Goal: Task Accomplishment & Management: Manage account settings

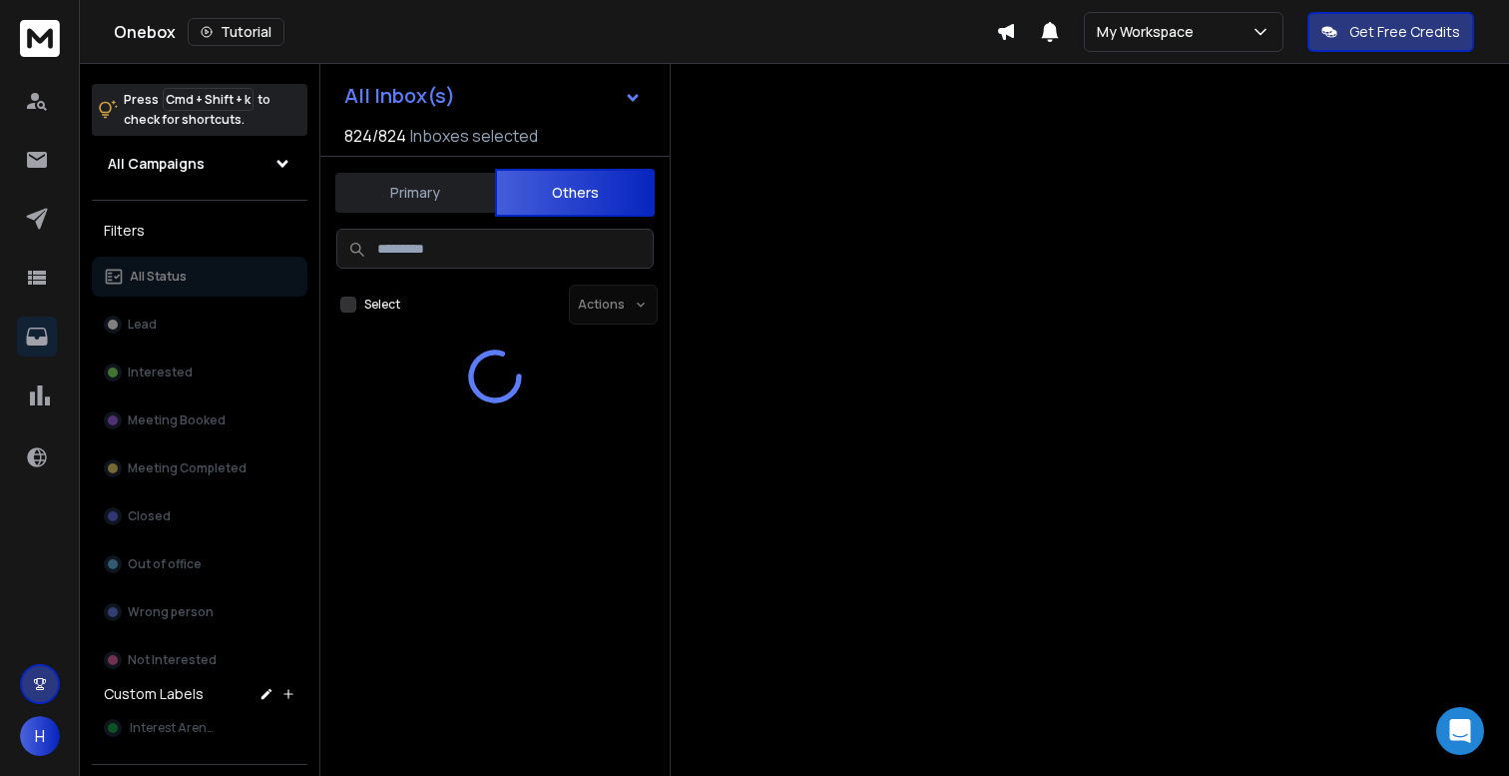
click at [562, 174] on button "Others" at bounding box center [575, 193] width 160 height 48
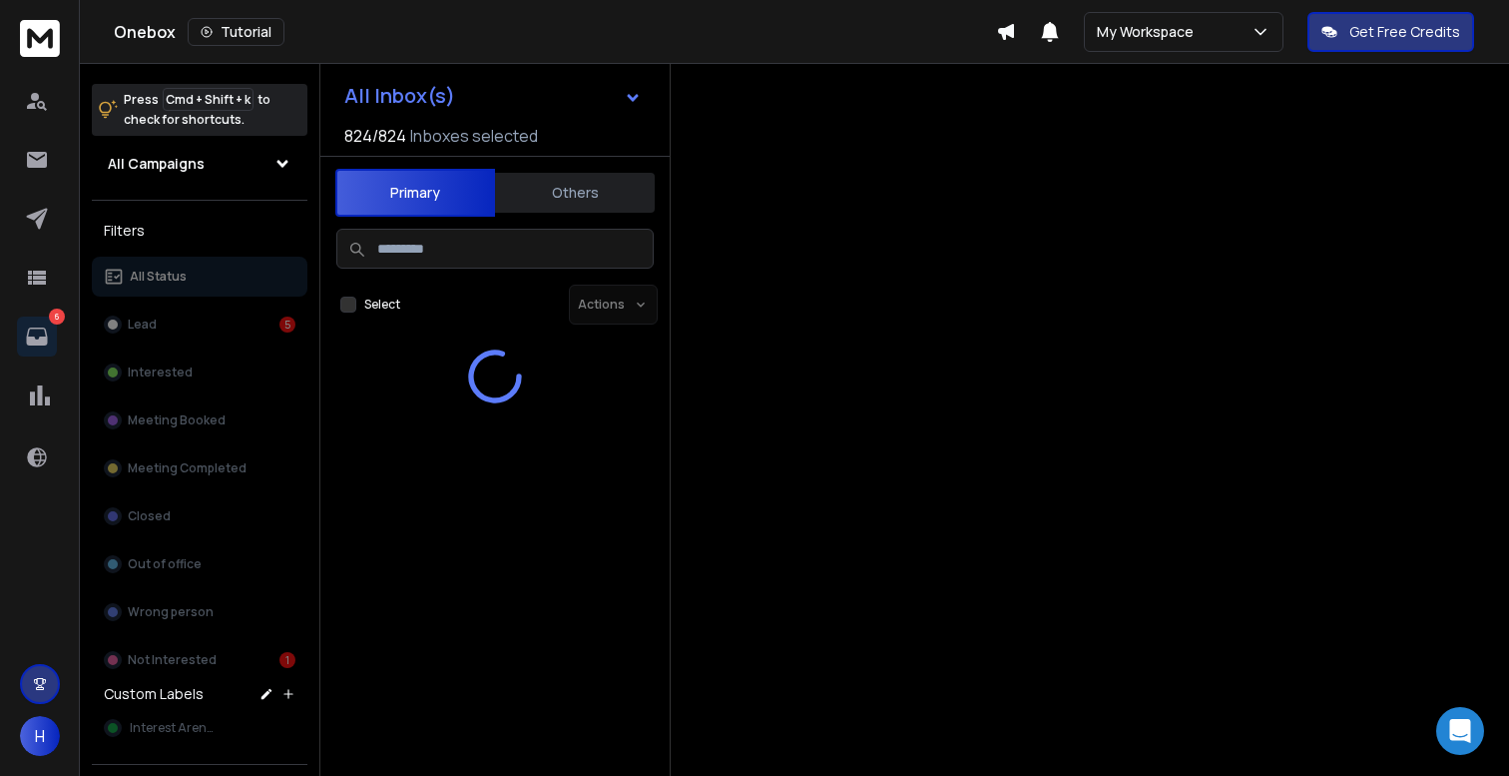
click at [441, 181] on button "Primary" at bounding box center [415, 193] width 160 height 48
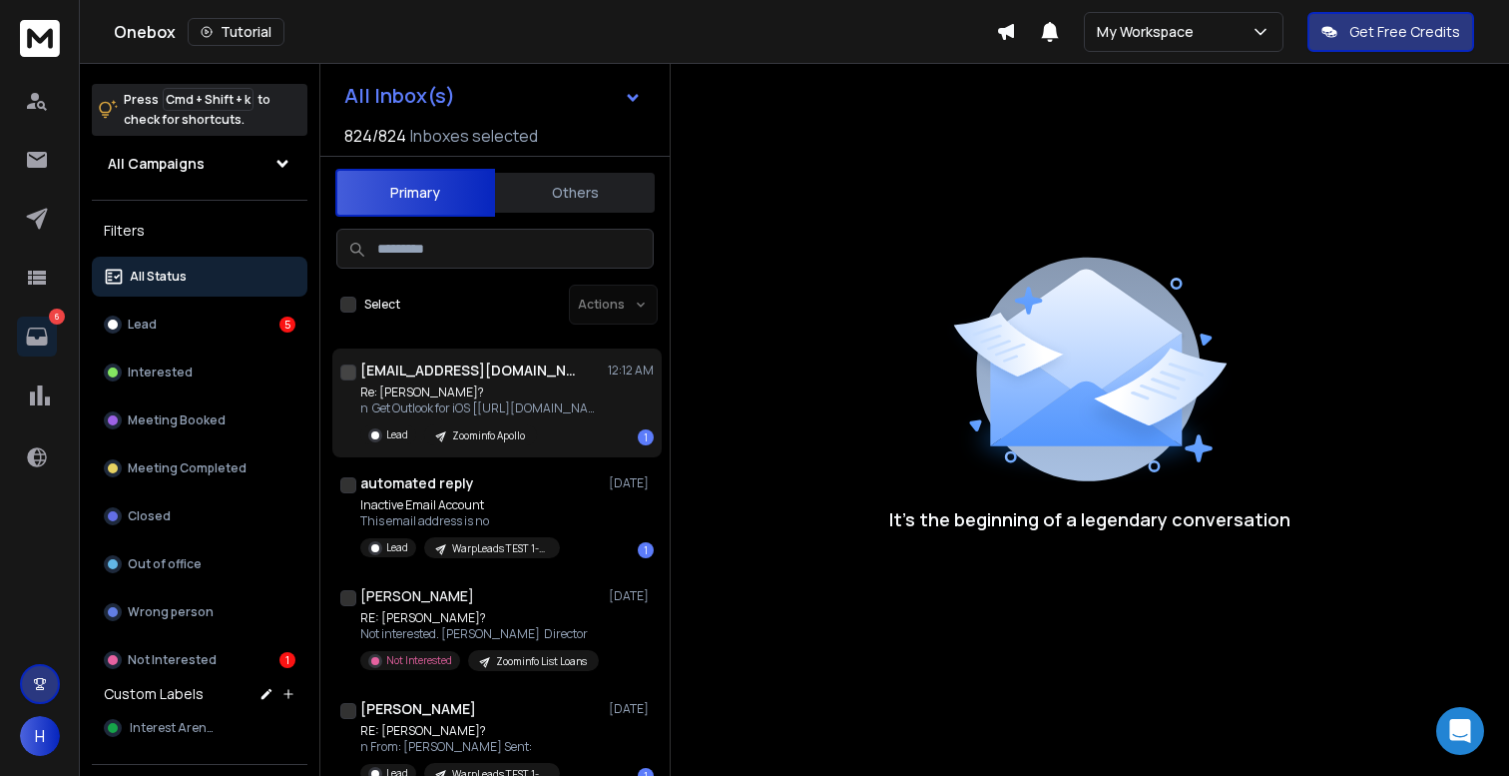
click at [489, 399] on p "Re: [PERSON_NAME]?" at bounding box center [480, 392] width 240 height 16
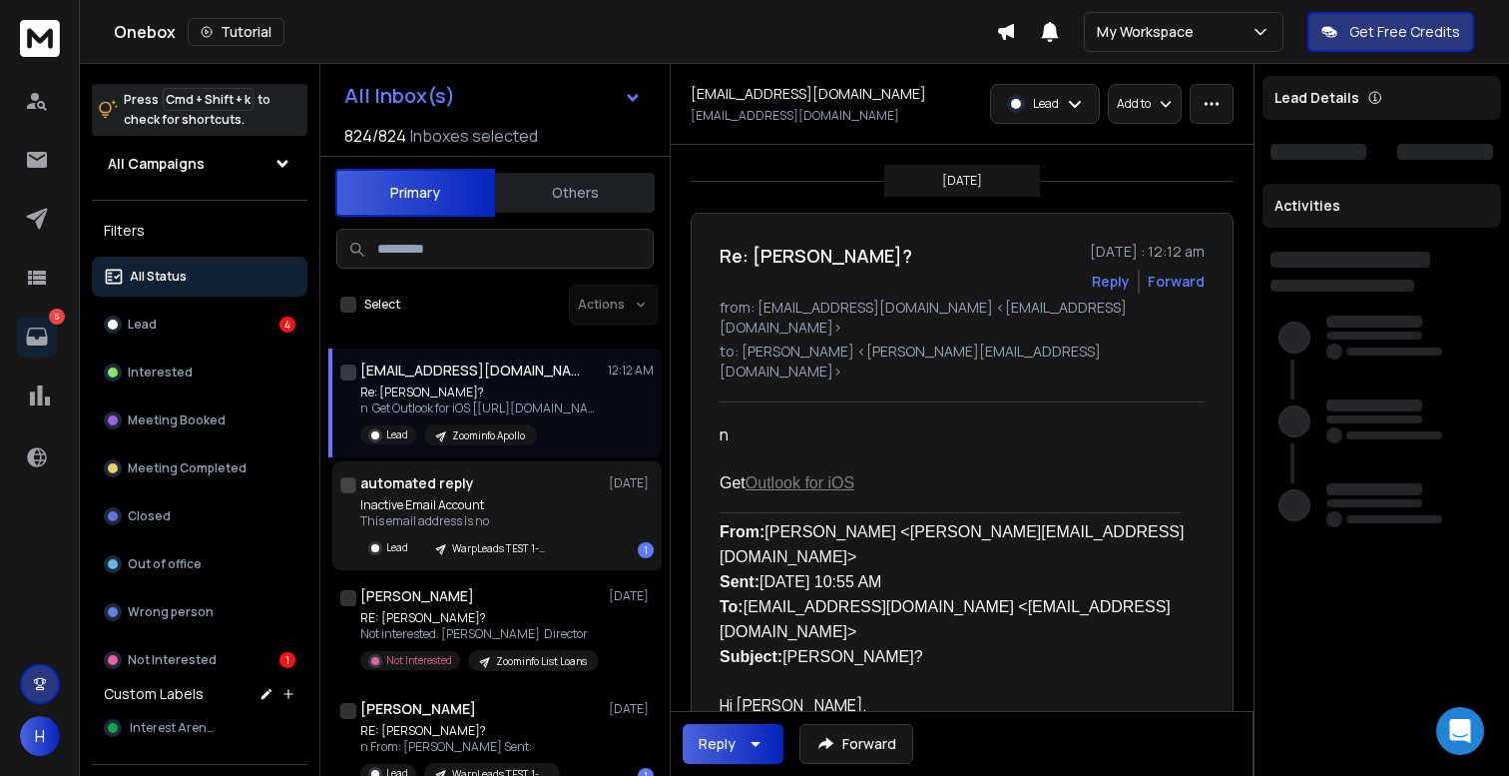
click at [496, 474] on div "automated reply [DATE]" at bounding box center [506, 483] width 293 height 20
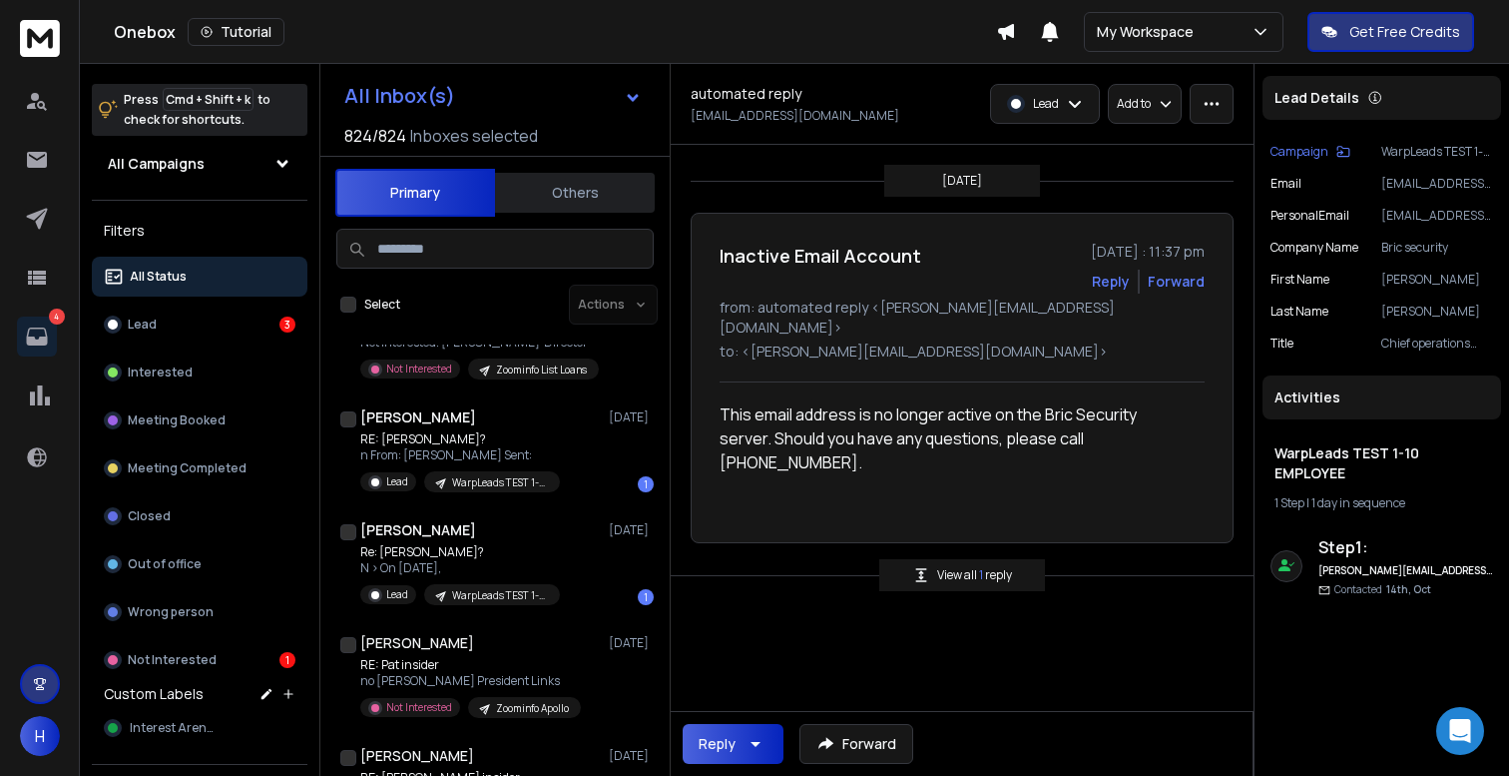
scroll to position [295, 0]
click at [496, 474] on p "WarpLeads TEST 1-10 EMPLOYEE" at bounding box center [500, 478] width 96 height 15
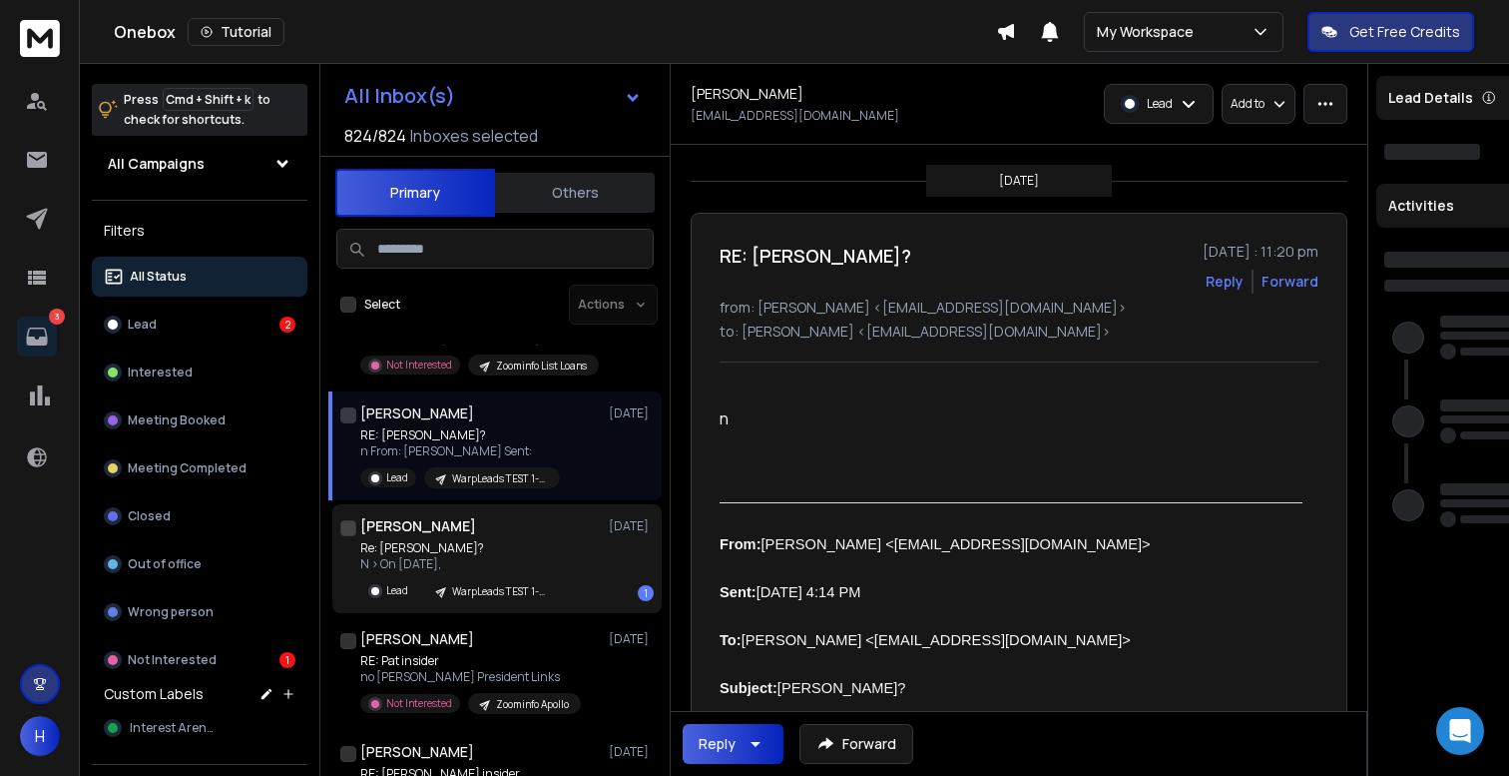
click at [496, 531] on div "[PERSON_NAME] [DATE]" at bounding box center [506, 526] width 293 height 20
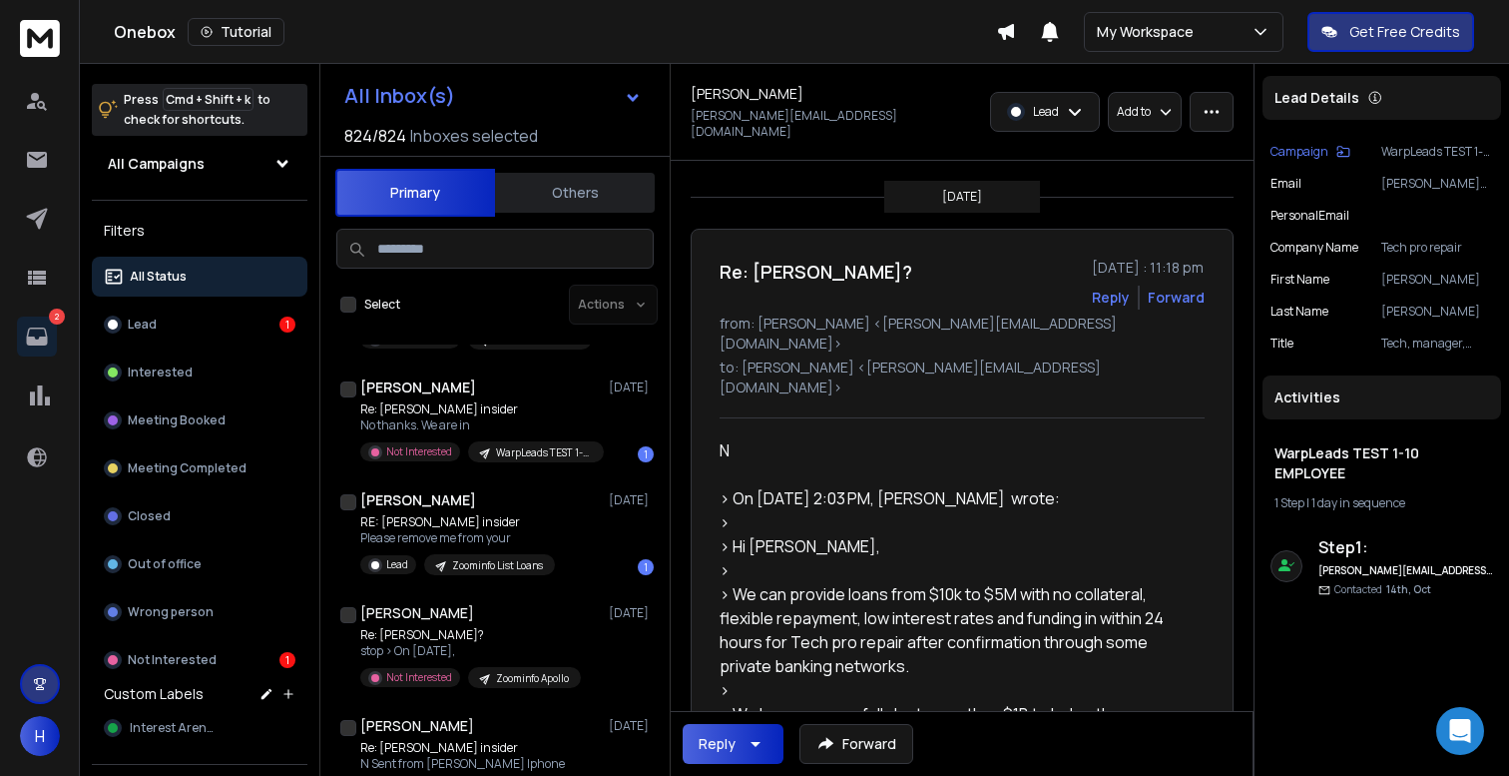
scroll to position [879, 0]
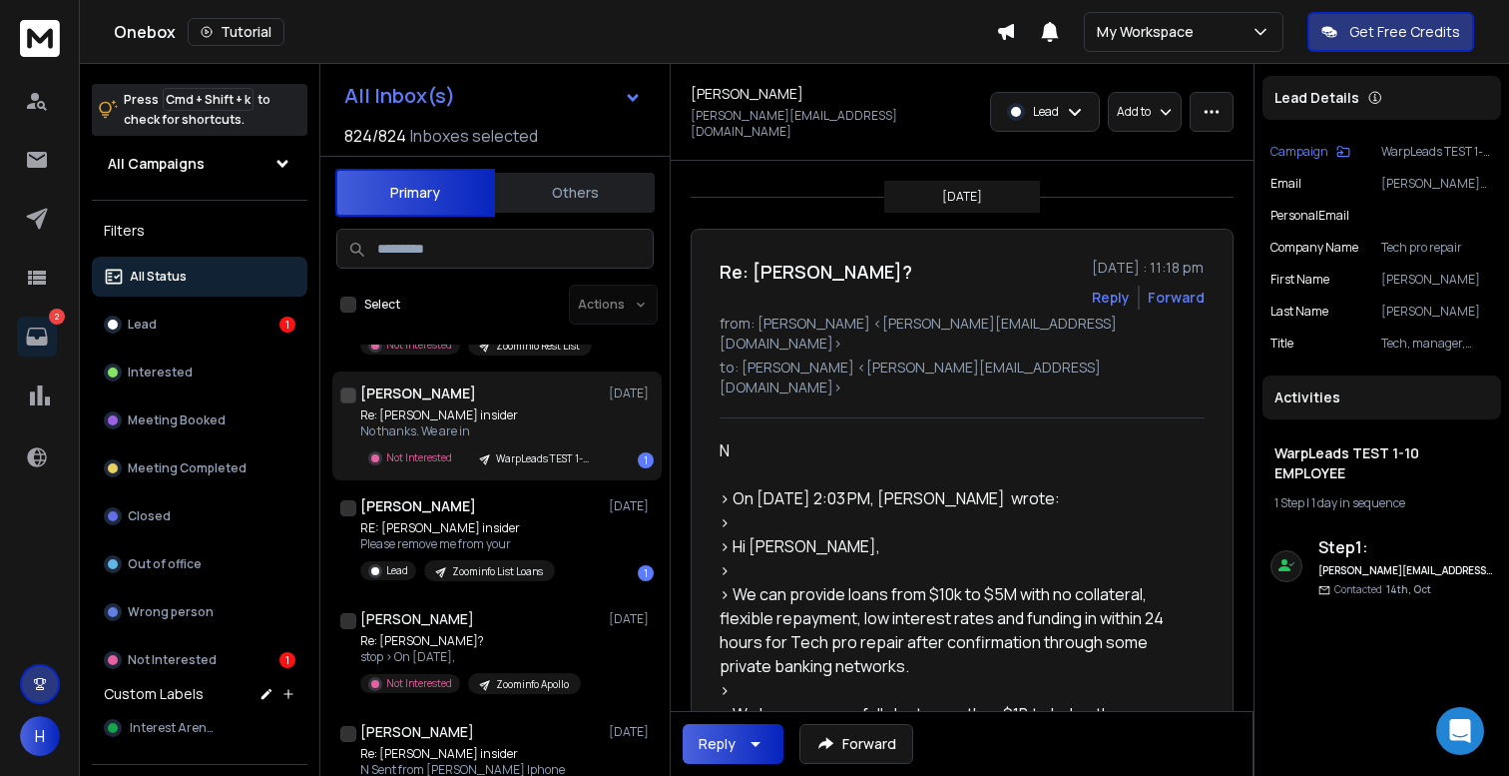
click at [498, 432] on p "No thanks. We are in" at bounding box center [480, 431] width 240 height 16
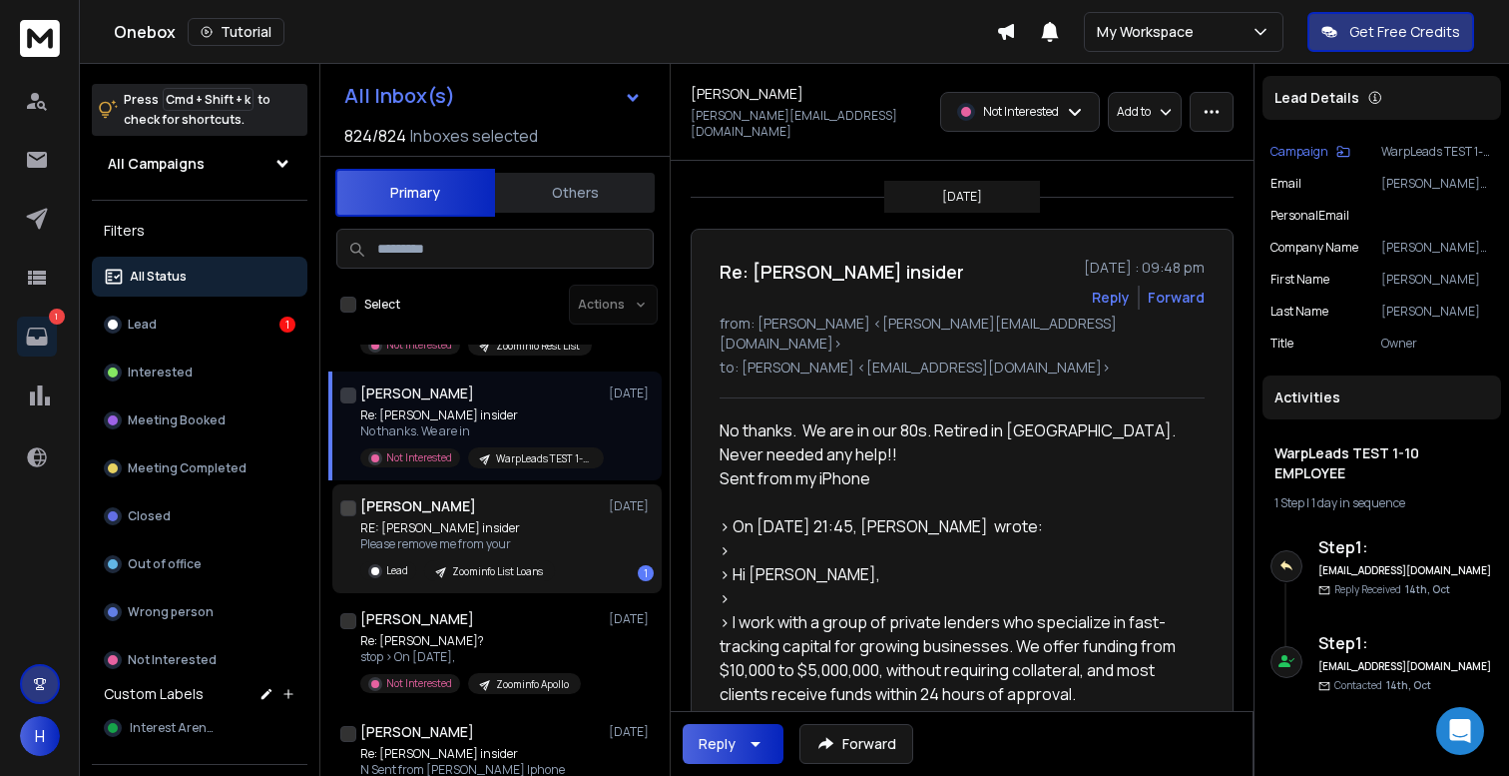
click at [501, 512] on div "[PERSON_NAME] [DATE]" at bounding box center [506, 506] width 293 height 20
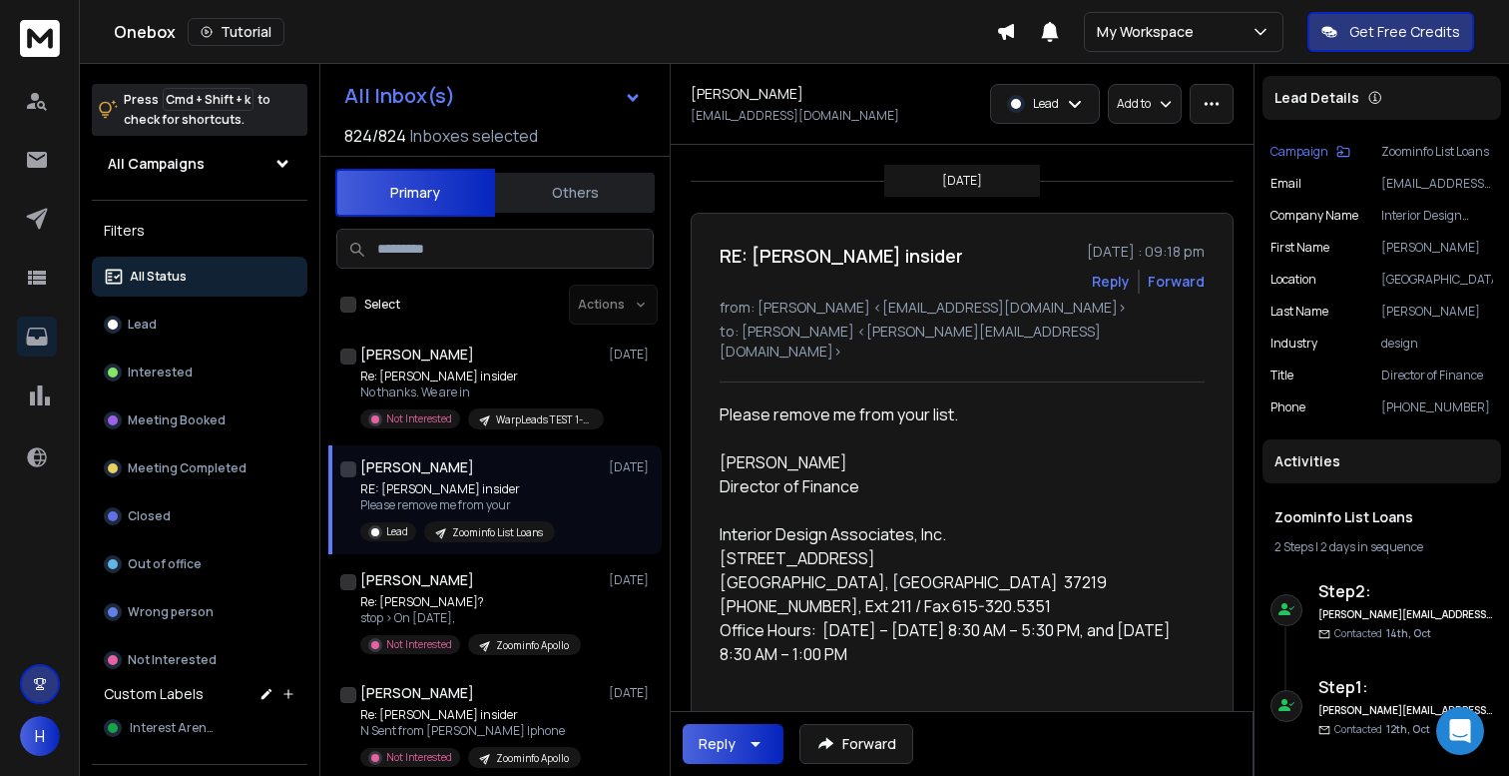
scroll to position [849, 0]
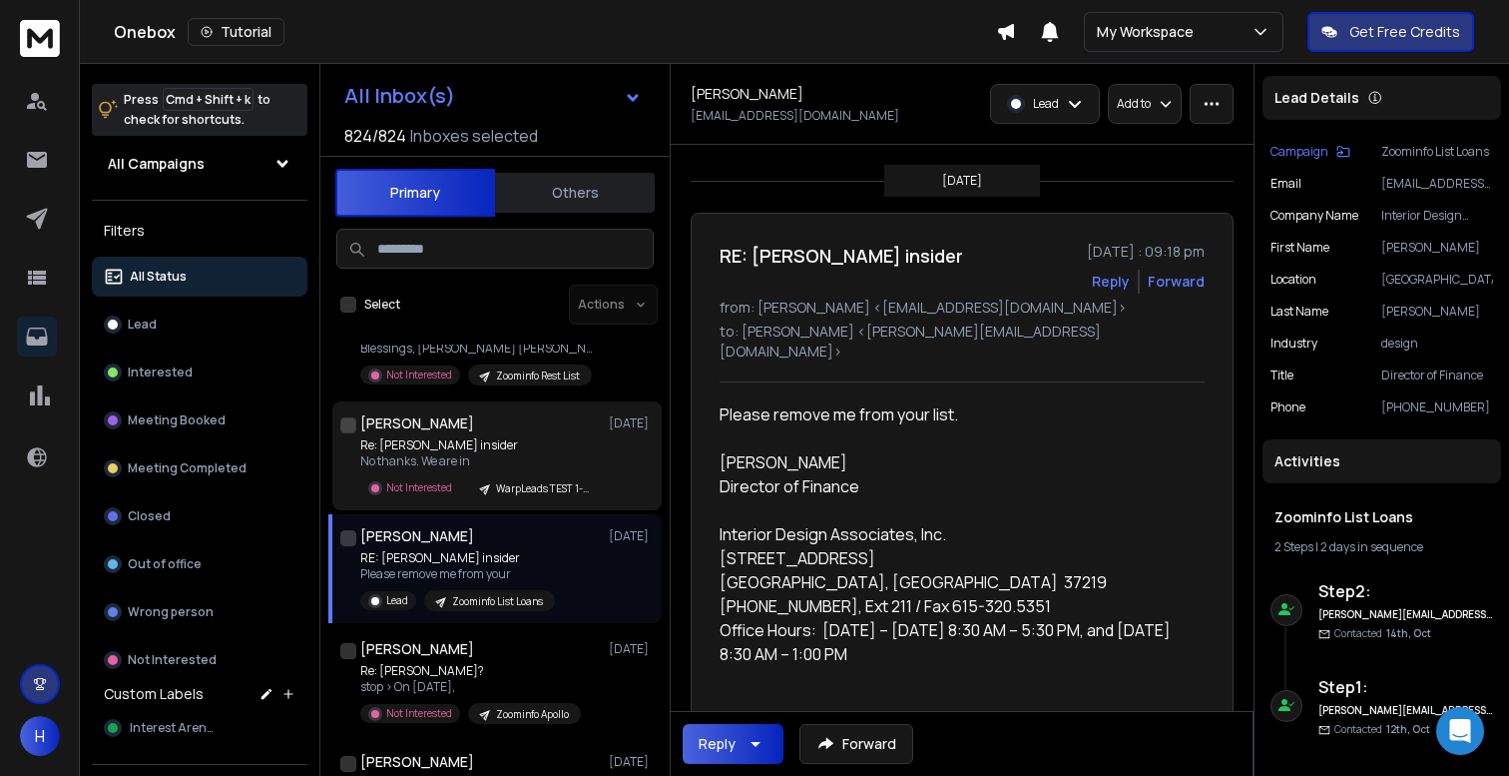
click at [501, 492] on p "WarpLeads TEST 1-10 EMPLOYEE" at bounding box center [544, 488] width 96 height 15
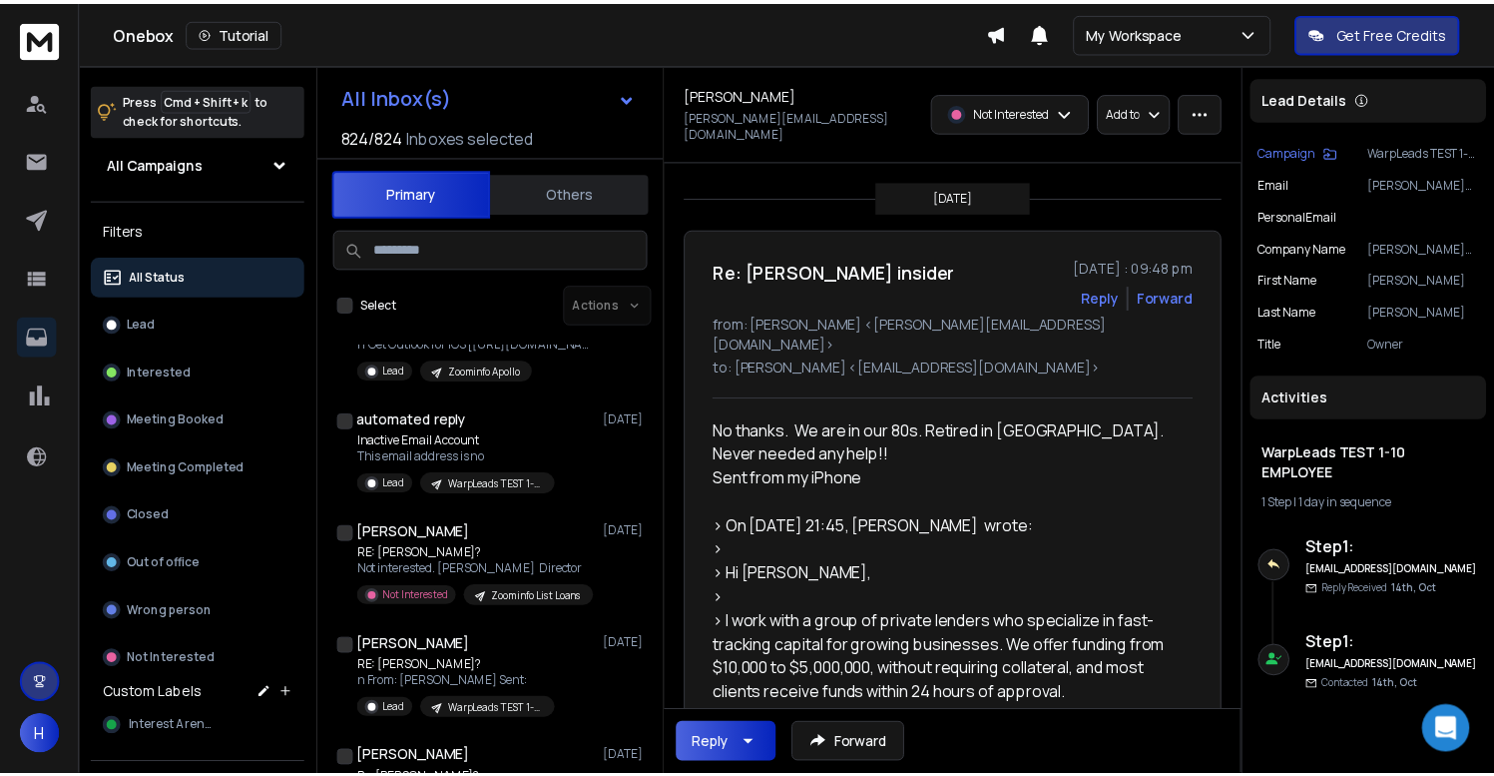
scroll to position [0, 0]
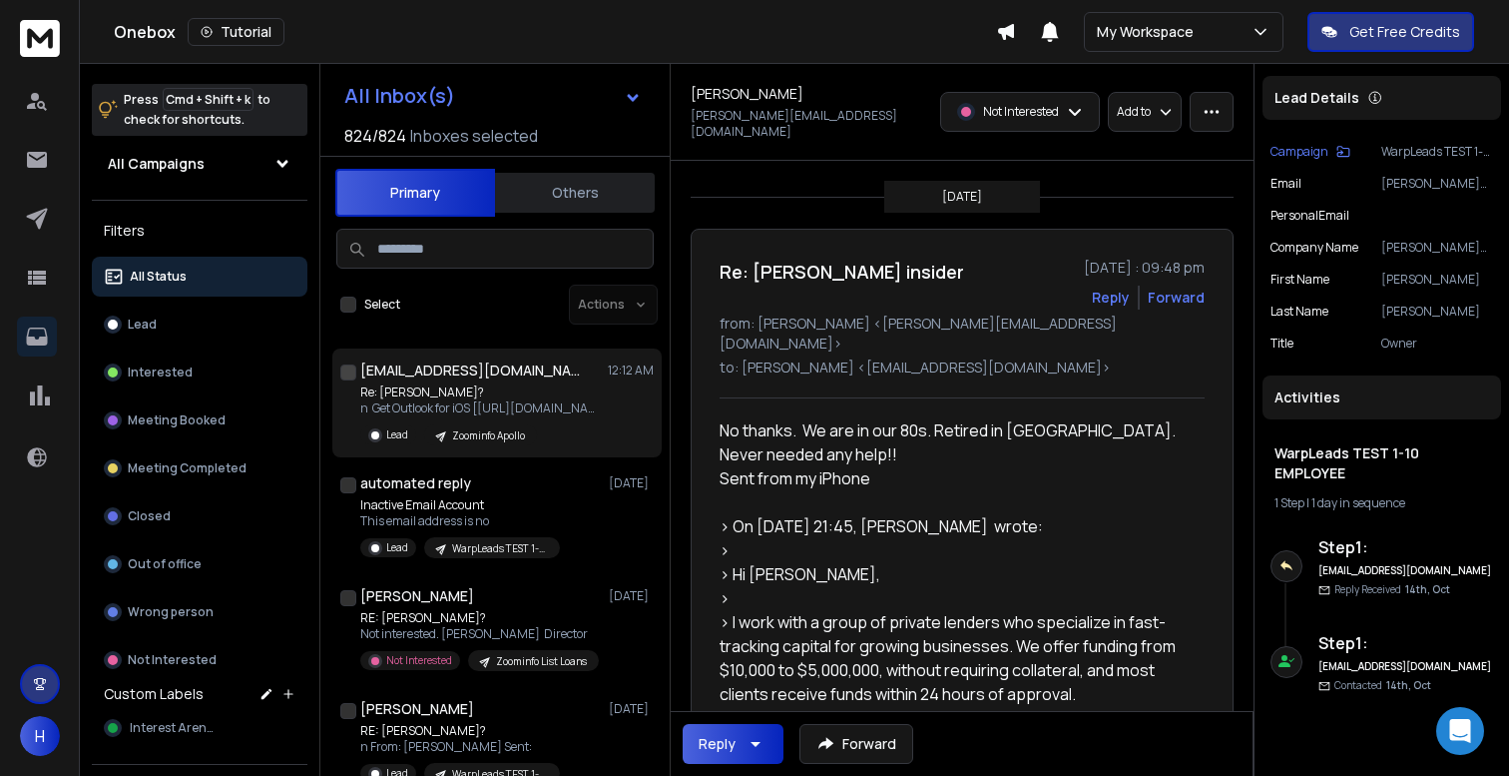
click at [501, 408] on p "n Get Outlook for iOS [[URL][DOMAIN_NAME]] ------------------------------------…" at bounding box center [480, 408] width 240 height 16
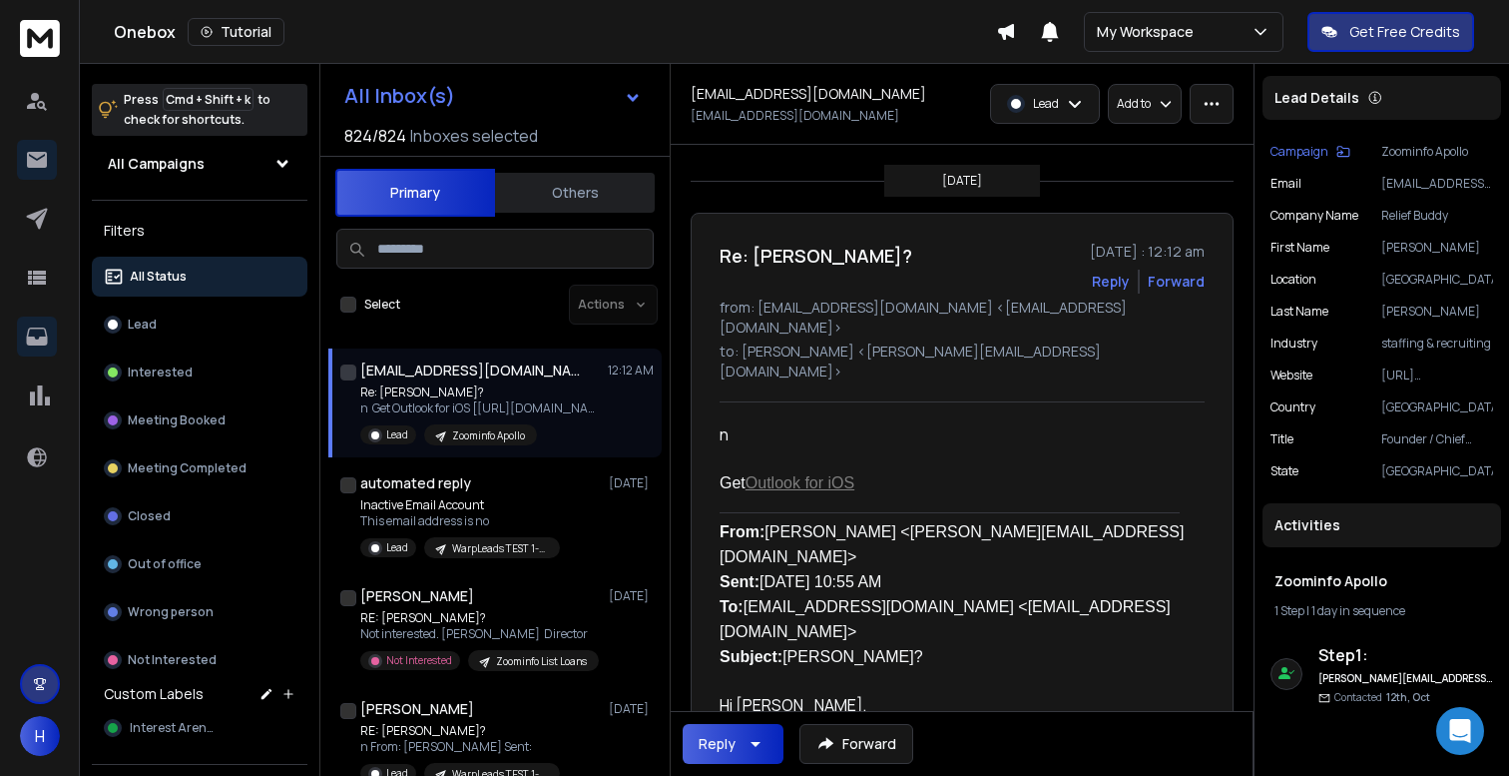
click at [38, 155] on icon at bounding box center [37, 160] width 20 height 16
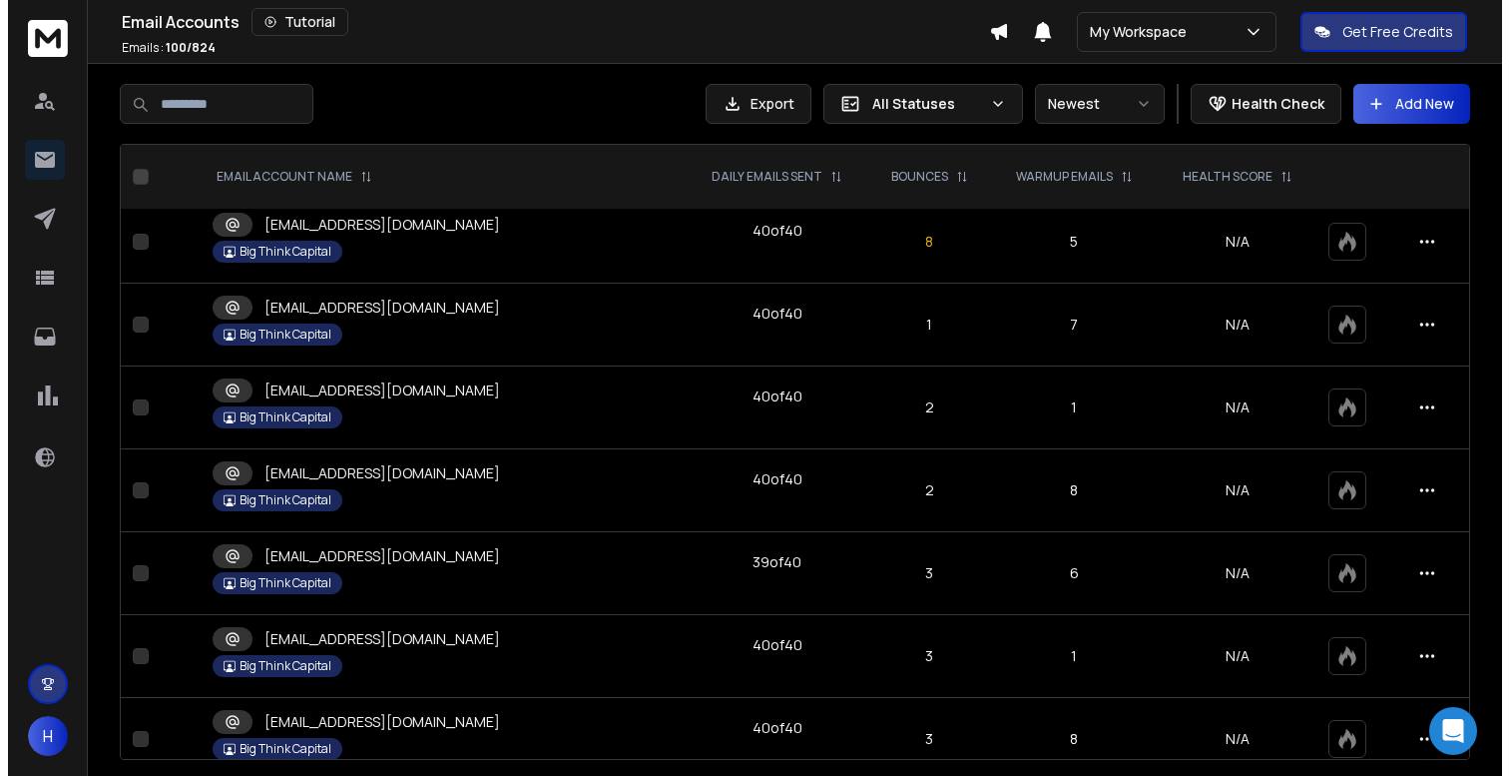
scroll to position [7765, 0]
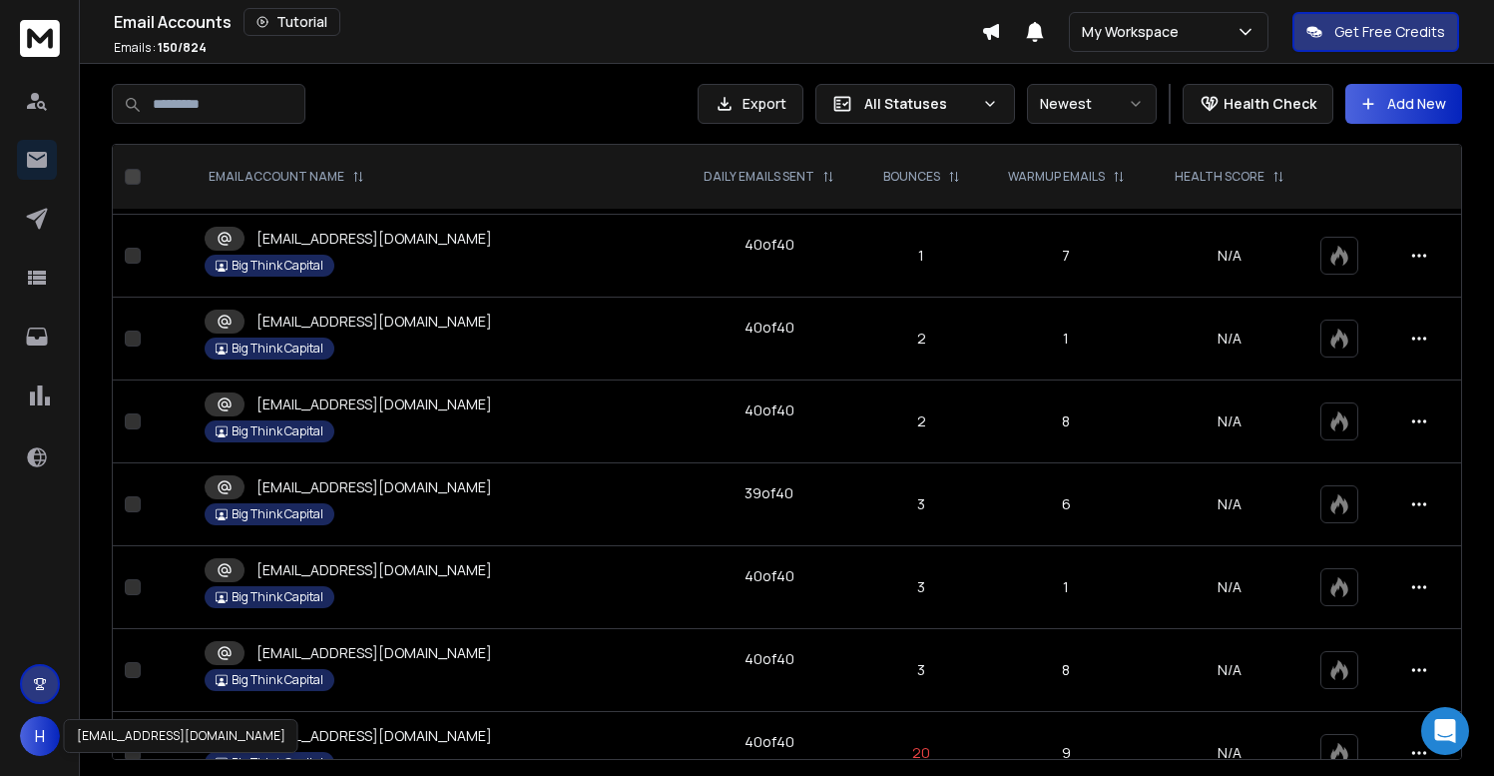
click at [26, 726] on span "H" at bounding box center [40, 736] width 40 height 40
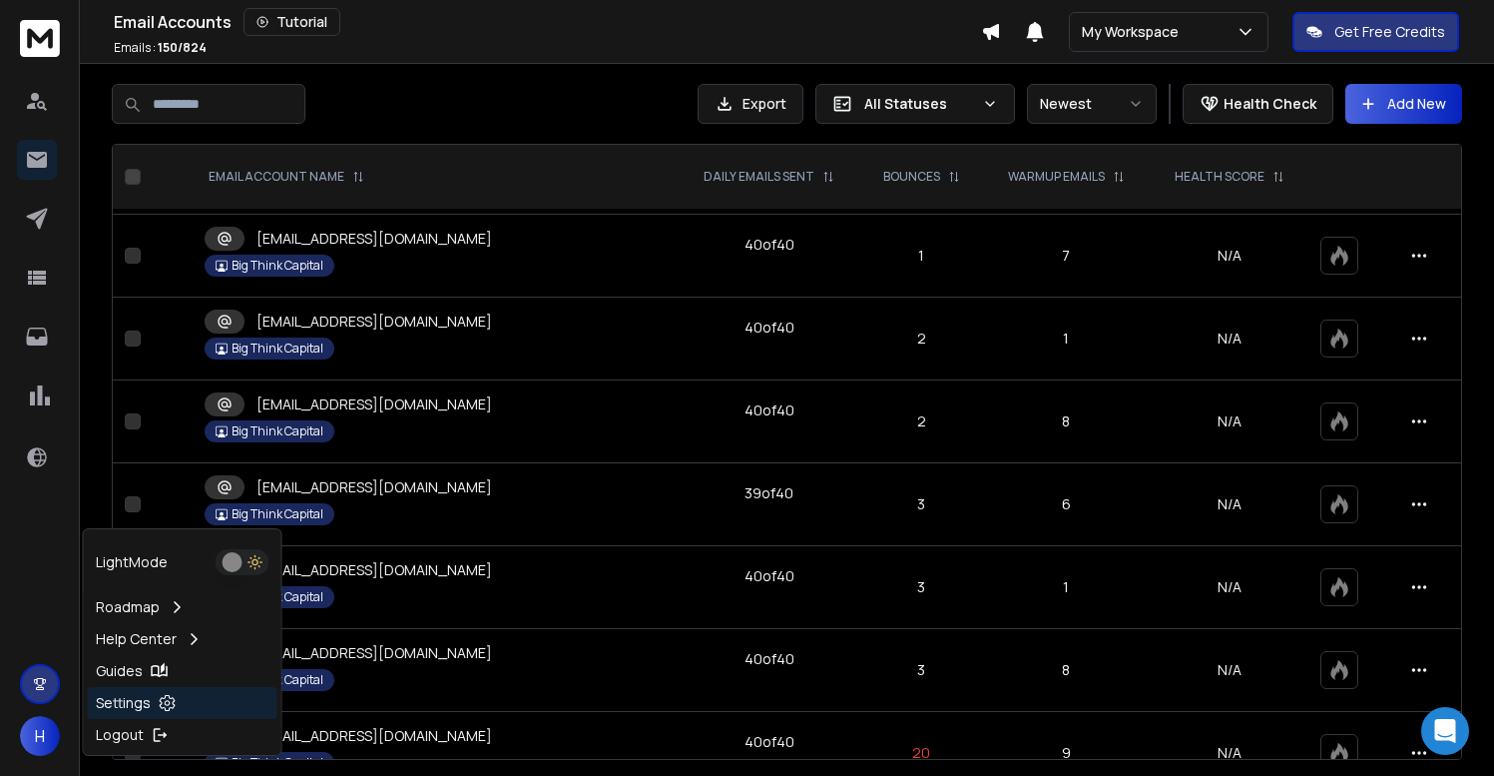
click at [189, 702] on div "Settings" at bounding box center [183, 703] width 190 height 32
